Goal: Information Seeking & Learning: Check status

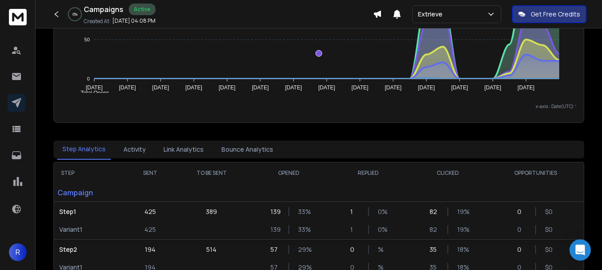
scroll to position [324, 0]
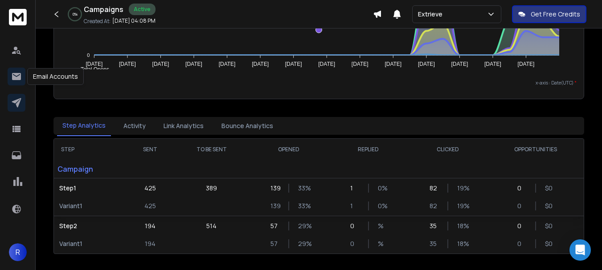
click at [15, 77] on icon at bounding box center [16, 76] width 9 height 7
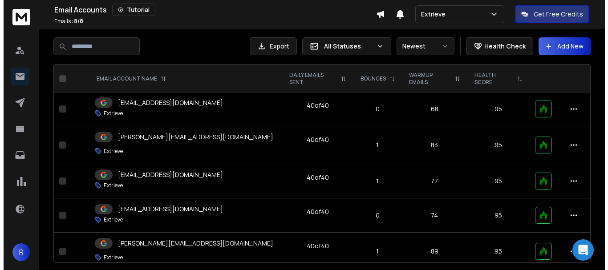
scroll to position [112, 0]
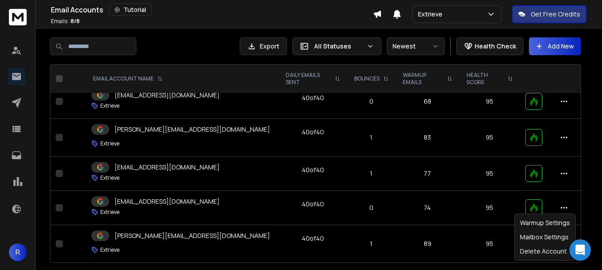
click at [563, 204] on icon at bounding box center [564, 208] width 8 height 8
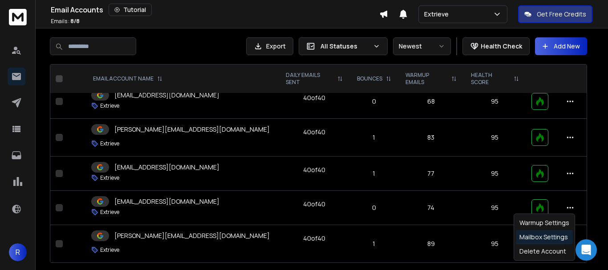
click at [555, 238] on div "Mailbox Settings" at bounding box center [544, 237] width 57 height 14
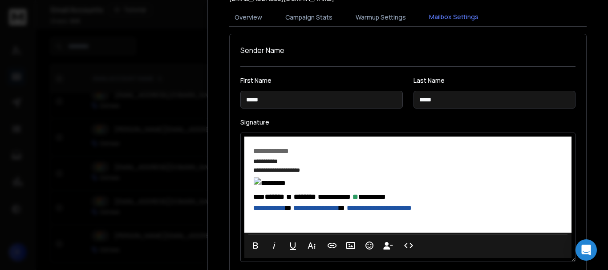
scroll to position [45, 0]
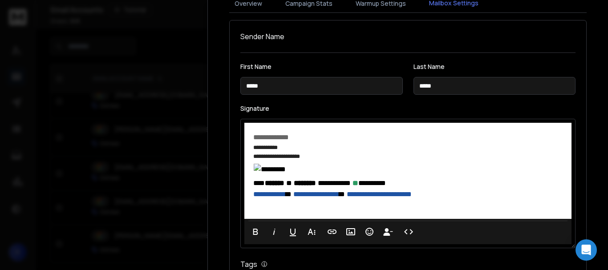
click at [274, 171] on img at bounding box center [405, 170] width 305 height 12
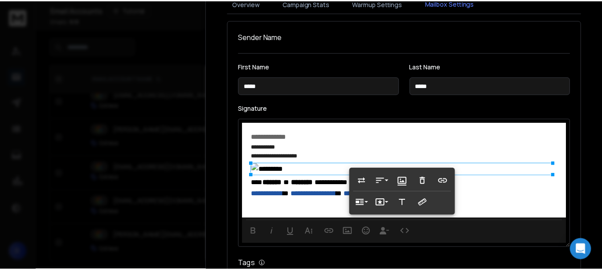
scroll to position [0, 0]
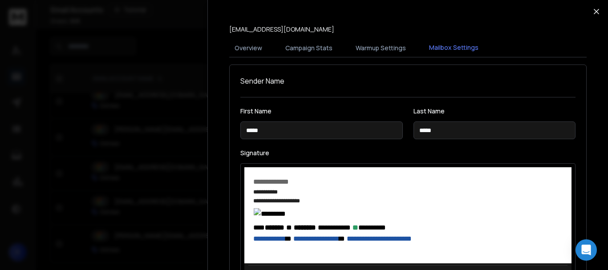
click at [594, 9] on icon "button" at bounding box center [596, 11] width 9 height 9
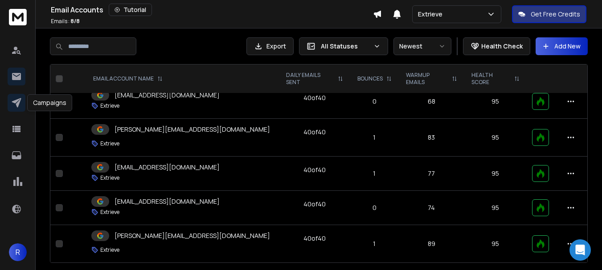
click at [19, 99] on icon at bounding box center [16, 102] width 9 height 9
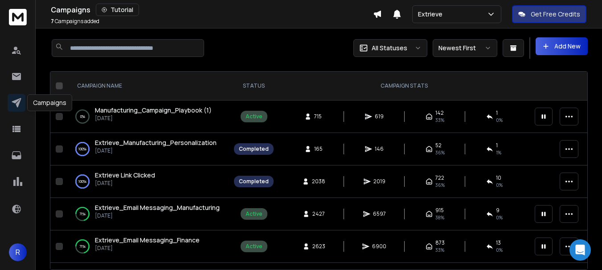
click at [141, 108] on span "Manufacturing_Campaign_Playbook (1)" at bounding box center [153, 110] width 117 height 8
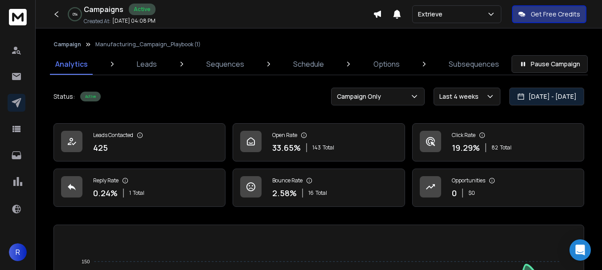
click at [517, 95] on button "[DATE] - [DATE]" at bounding box center [546, 97] width 75 height 18
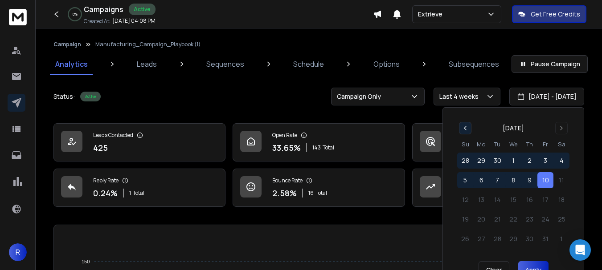
click at [467, 127] on icon "Go to previous month" at bounding box center [464, 128] width 7 height 7
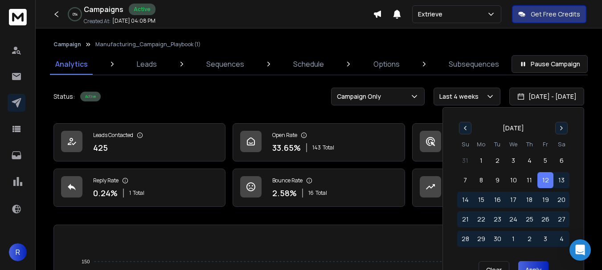
click at [561, 130] on icon "Go to next month" at bounding box center [560, 128] width 7 height 7
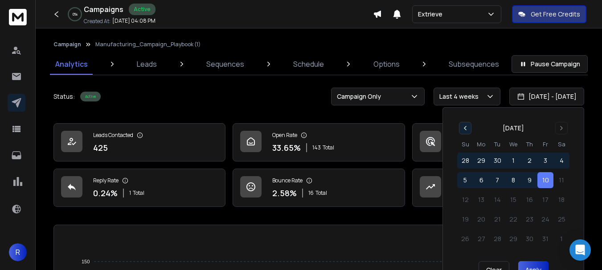
click at [548, 184] on button "10" at bounding box center [545, 180] width 16 height 16
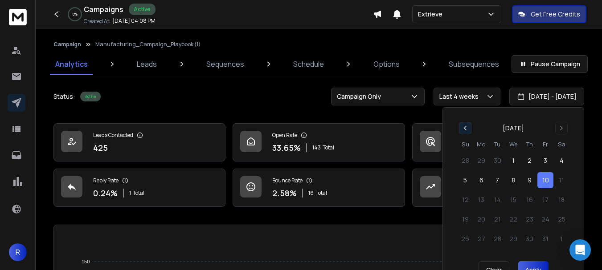
click at [517, 109] on div "[DATE] Su Mo Tu We Th Fr Sa 28 29 30 1 2 3 4 5 6 7 8 9 10 11 12 13 14 15 16 17 …" at bounding box center [513, 198] width 141 height 180
click at [530, 101] on button "[DATE] - [DATE]" at bounding box center [546, 97] width 75 height 18
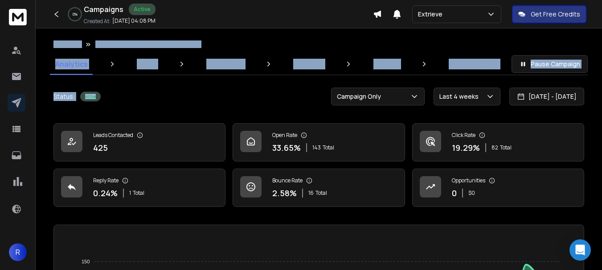
drag, startPoint x: 46, startPoint y: 35, endPoint x: 154, endPoint y: 112, distance: 132.7
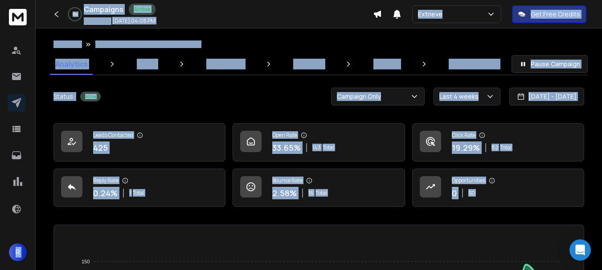
drag, startPoint x: 0, startPoint y: 10, endPoint x: 375, endPoint y: 144, distance: 397.6
click at [260, 17] on div "0 % Campaigns Active Created At: [DATE] 04:08 PM Extrieve Get Free Credits" at bounding box center [301, 14] width 602 height 28
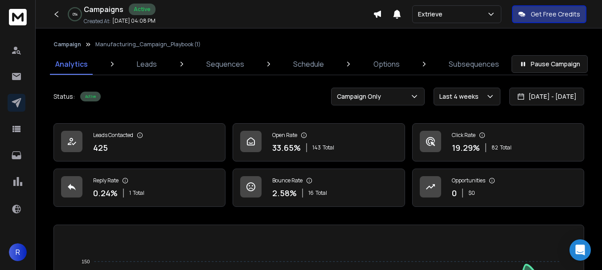
click at [480, 134] on icon at bounding box center [481, 135] width 5 height 5
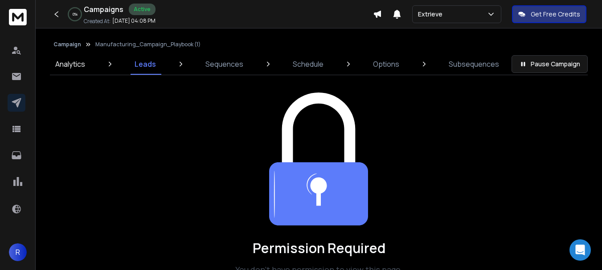
click at [74, 64] on p "Analytics" at bounding box center [70, 64] width 30 height 11
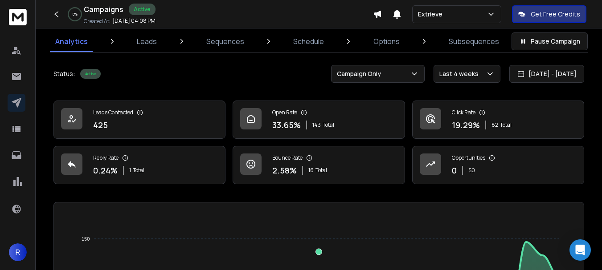
scroll to position [45, 0]
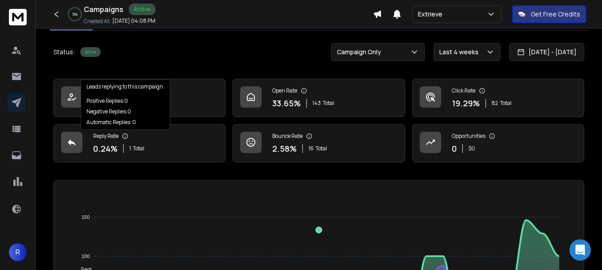
click at [116, 88] on p "Leads replying to this campaign." at bounding box center [125, 86] width 78 height 7
click at [135, 88] on p "Leads replying to this campaign." at bounding box center [125, 86] width 78 height 7
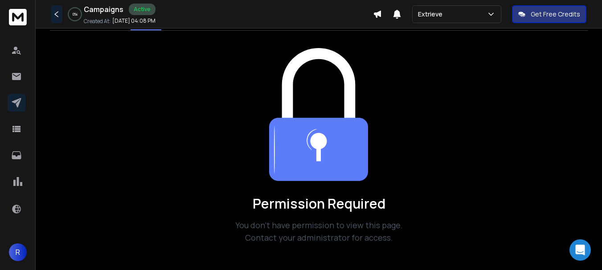
click at [60, 14] on icon at bounding box center [57, 14] width 8 height 8
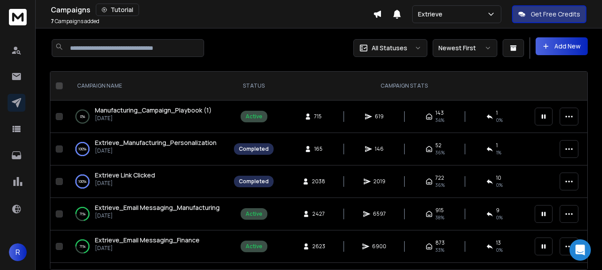
click at [564, 114] on icon "button" at bounding box center [568, 116] width 9 height 9
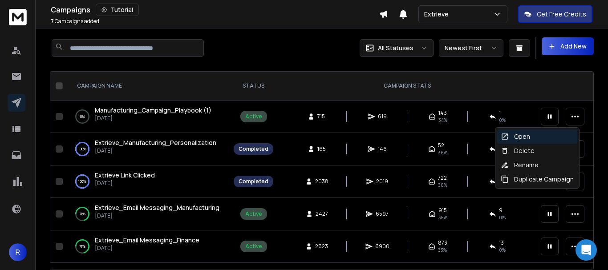
click at [529, 135] on div "Open" at bounding box center [515, 136] width 29 height 9
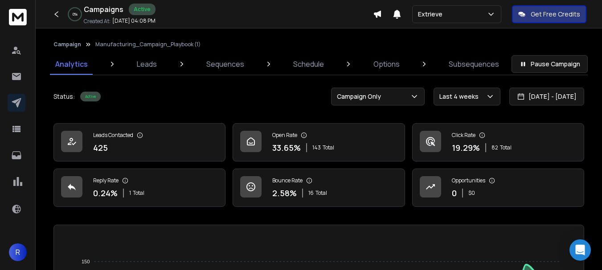
click at [262, 91] on div "Status: Active Pause Campaign Campaign Only Last 4 weeks [DATE] - [DATE]" at bounding box center [318, 97] width 530 height 18
click at [482, 134] on icon at bounding box center [482, 135] width 6 height 6
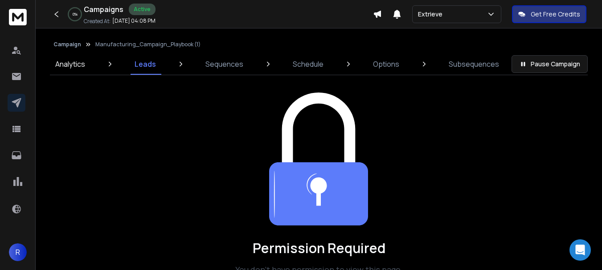
click at [73, 63] on p "Analytics" at bounding box center [70, 64] width 30 height 11
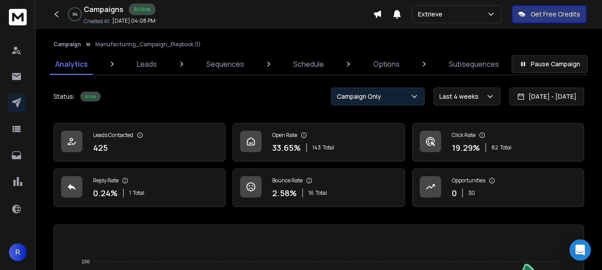
click at [410, 94] on icon at bounding box center [414, 96] width 9 height 9
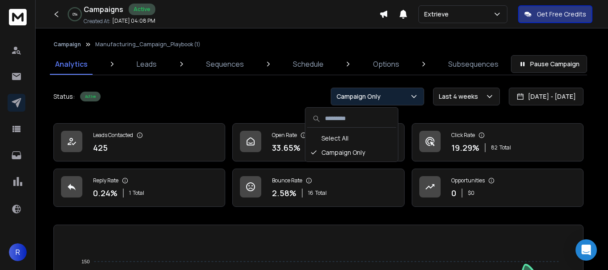
click at [410, 94] on icon at bounding box center [414, 96] width 9 height 9
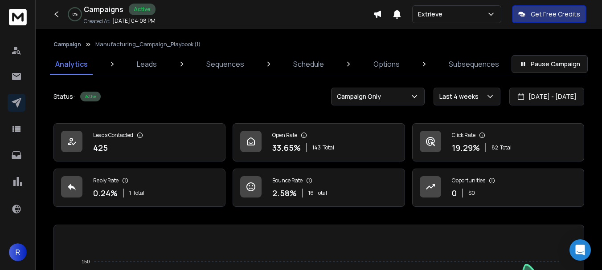
click at [494, 179] on icon at bounding box center [491, 181] width 6 height 6
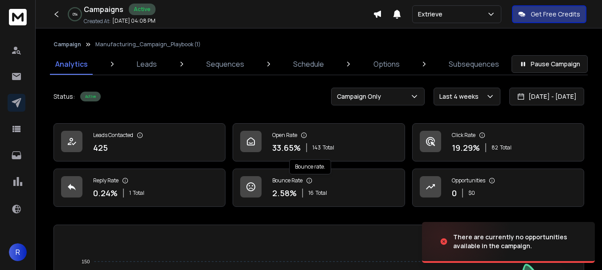
click at [308, 177] on button at bounding box center [309, 180] width 6 height 9
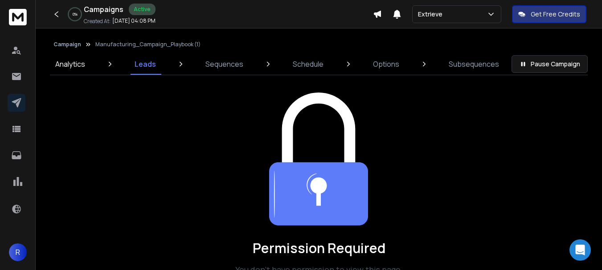
click at [67, 67] on p "Analytics" at bounding box center [70, 64] width 30 height 11
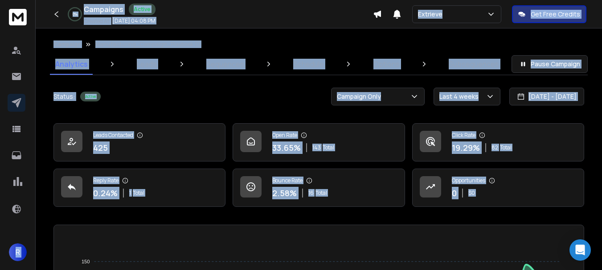
click at [349, 8] on div "0 % Campaigns Active Created At: [DATE] 04:08 PM Extrieve Get Free Credits" at bounding box center [301, 14] width 602 height 28
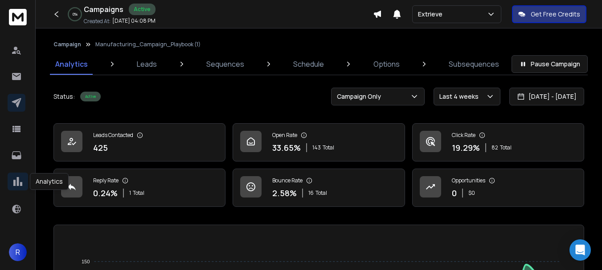
click at [12, 176] on icon at bounding box center [17, 181] width 13 height 13
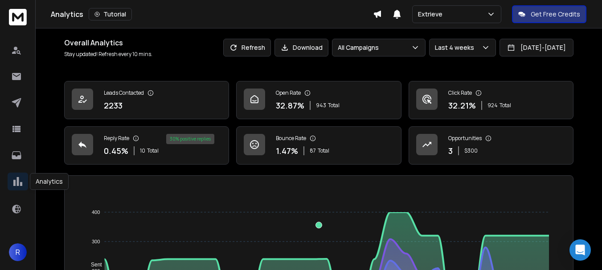
click at [205, 139] on div "30 % positive replies" at bounding box center [190, 139] width 48 height 10
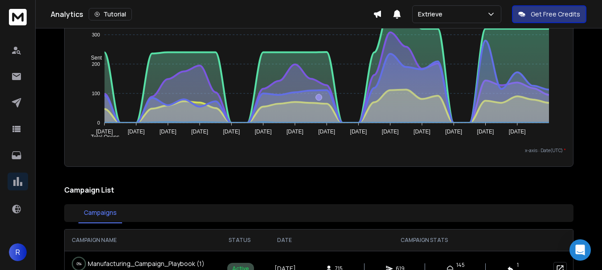
scroll to position [223, 0]
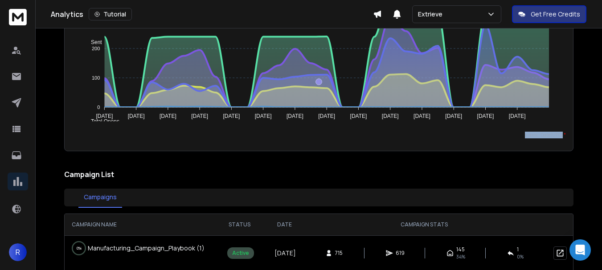
drag, startPoint x: 572, startPoint y: 139, endPoint x: 479, endPoint y: 124, distance: 94.3
click at [480, 124] on div "Sent Total Opens Unique Opens Links Clicked Total Replies 400 400 300 300 200 2…" at bounding box center [318, 52] width 509 height 199
click at [134, 146] on div "Sent Total Opens Unique Opens Links Clicked Total Replies 400 400 300 300 200 2…" at bounding box center [318, 52] width 509 height 199
drag, startPoint x: 480, startPoint y: 125, endPoint x: 580, endPoint y: 131, distance: 100.3
click at [580, 131] on div "Overall Analytics Stay updated! Refresh every 10 mins. Refresh Download All Cam…" at bounding box center [319, 114] width 566 height 617
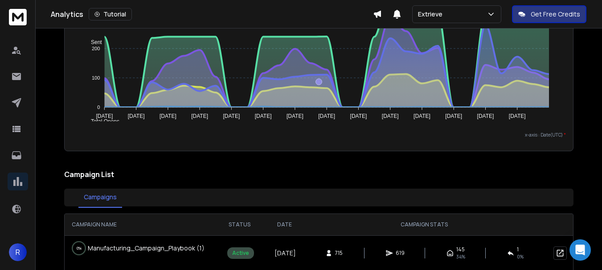
click at [575, 113] on div "Overall Analytics Stay updated! Refresh every 10 mins. Refresh Download All Cam…" at bounding box center [319, 114] width 566 height 617
drag, startPoint x: 568, startPoint y: 122, endPoint x: 605, endPoint y: 139, distance: 41.4
click at [578, 140] on div "Overall Analytics Stay updated! Refresh every 10 mins. Refresh Download All Cam…" at bounding box center [319, 114] width 566 height 617
drag, startPoint x: 580, startPoint y: 140, endPoint x: 509, endPoint y: 139, distance: 70.8
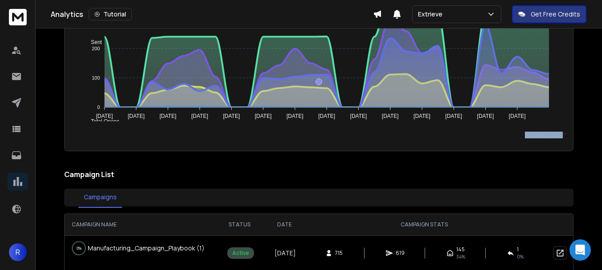
click at [509, 139] on div "Overall Analytics Stay updated! Refresh every 10 mins. Refresh Download All Cam…" at bounding box center [319, 114] width 566 height 617
click at [489, 137] on p "x-axis : Date(UTC)" at bounding box center [319, 135] width 494 height 7
drag, startPoint x: 489, startPoint y: 137, endPoint x: 563, endPoint y: 141, distance: 74.0
click at [563, 141] on div "Sent Total Opens Unique Opens Links Clicked Total Replies 400 400 300 300 200 2…" at bounding box center [318, 52] width 509 height 199
click at [594, 140] on div "Overall Analytics Stay updated! Refresh every 10 mins. Refresh Download All Cam…" at bounding box center [319, 114] width 566 height 617
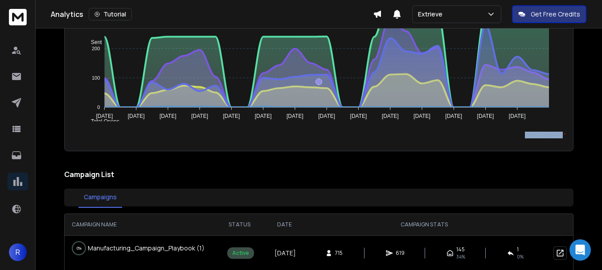
drag, startPoint x: 583, startPoint y: 141, endPoint x: 484, endPoint y: 134, distance: 100.0
click at [496, 138] on div "Overall Analytics Stay updated! Refresh every 10 mins. Refresh Download All Cam…" at bounding box center [319, 114] width 566 height 617
click at [475, 133] on p "x-axis : Date(UTC)" at bounding box center [319, 135] width 494 height 7
drag, startPoint x: 561, startPoint y: 139, endPoint x: 489, endPoint y: 130, distance: 72.6
click at [492, 132] on div "Sent Total Opens Unique Opens Links Clicked Total Replies 400 400 300 300 200 2…" at bounding box center [318, 52] width 509 height 199
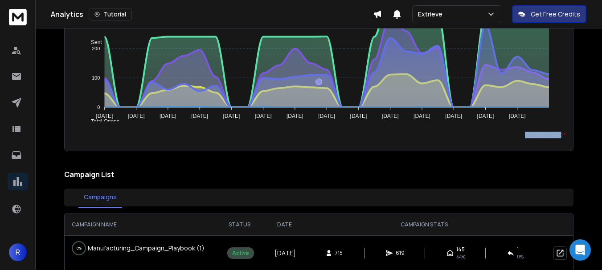
click at [489, 130] on div "Sent Total Opens Unique Opens Links Clicked Total Replies 400 400 300 300 200 2…" at bounding box center [318, 52] width 509 height 199
drag, startPoint x: 521, startPoint y: 130, endPoint x: 598, endPoint y: 142, distance: 78.0
click at [598, 142] on div "Overall Analytics Stay updated! Refresh every 10 mins. Refresh Download All Cam…" at bounding box center [319, 114] width 566 height 617
click at [583, 133] on div "Overall Analytics Stay updated! Refresh every 10 mins. Refresh Download All Cam…" at bounding box center [319, 114] width 566 height 617
drag, startPoint x: 515, startPoint y: 130, endPoint x: 587, endPoint y: 144, distance: 74.0
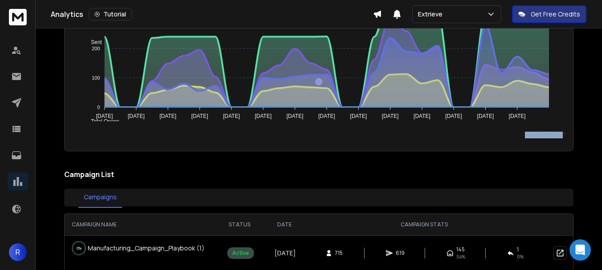
click at [587, 144] on div "Overall Analytics Stay updated! Refresh every 10 mins. Refresh Download All Cam…" at bounding box center [319, 114] width 566 height 617
click at [588, 141] on div "Overall Analytics Stay updated! Refresh every 10 mins. Refresh Download All Cam…" at bounding box center [319, 114] width 566 height 617
drag, startPoint x: 568, startPoint y: 134, endPoint x: 508, endPoint y: 135, distance: 59.7
click at [508, 135] on div "Sent Total Opens Unique Opens Links Clicked Total Replies 400 400 300 300 200 2…" at bounding box center [318, 52] width 509 height 199
click at [577, 123] on div "Overall Analytics Stay updated! Refresh every 10 mins. Refresh Download All Cam…" at bounding box center [319, 114] width 566 height 617
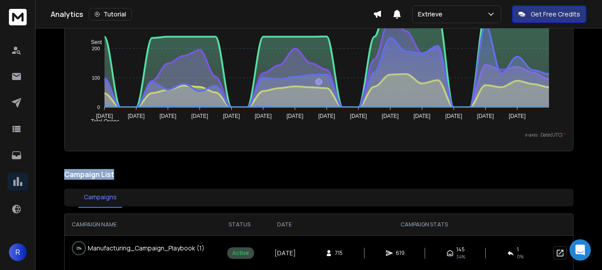
drag, startPoint x: 65, startPoint y: 174, endPoint x: 129, endPoint y: 175, distance: 63.7
click at [129, 175] on h2 "Campaign List" at bounding box center [318, 174] width 509 height 11
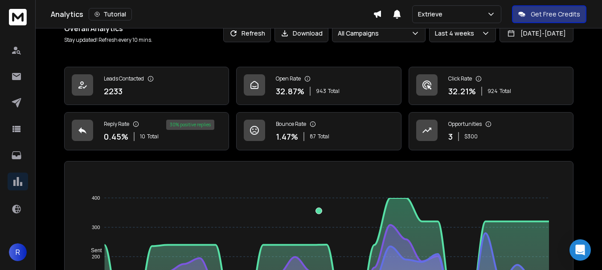
scroll to position [0, 0]
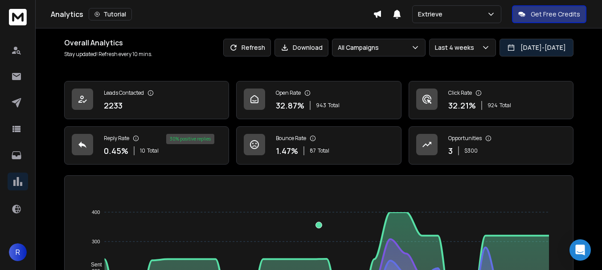
click at [545, 47] on button "[DATE] - [DATE]" at bounding box center [536, 48] width 74 height 18
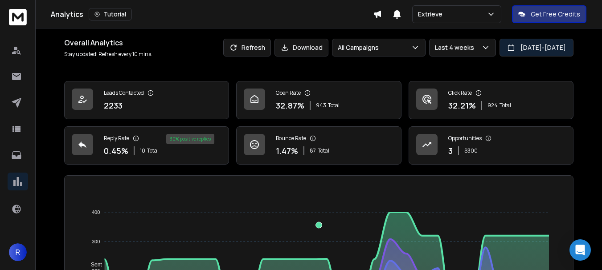
click at [558, 46] on button "[DATE] - [DATE]" at bounding box center [536, 48] width 74 height 18
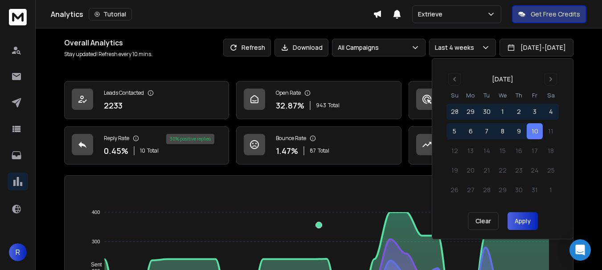
click at [521, 220] on button "Apply" at bounding box center [522, 221] width 30 height 18
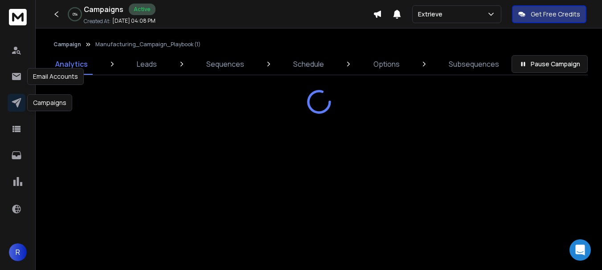
click at [21, 101] on icon at bounding box center [16, 103] width 11 height 11
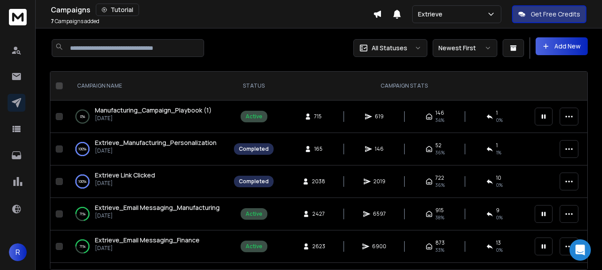
click at [133, 114] on span "Manufacturing_Campaign_Playbook (1)" at bounding box center [153, 110] width 117 height 8
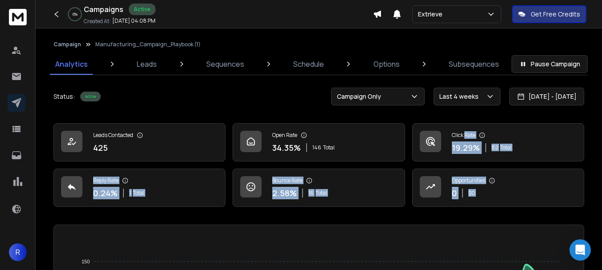
drag, startPoint x: 464, startPoint y: 116, endPoint x: 474, endPoint y: 220, distance: 104.6
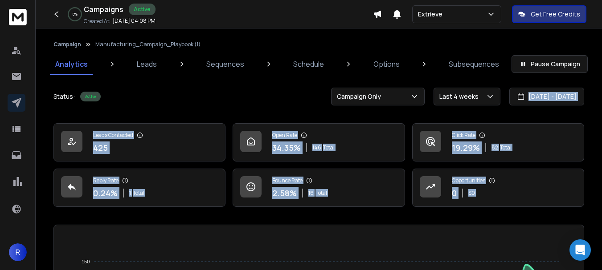
drag, startPoint x: 461, startPoint y: 113, endPoint x: 461, endPoint y: 153, distance: 40.1
